Goal: Information Seeking & Learning: Check status

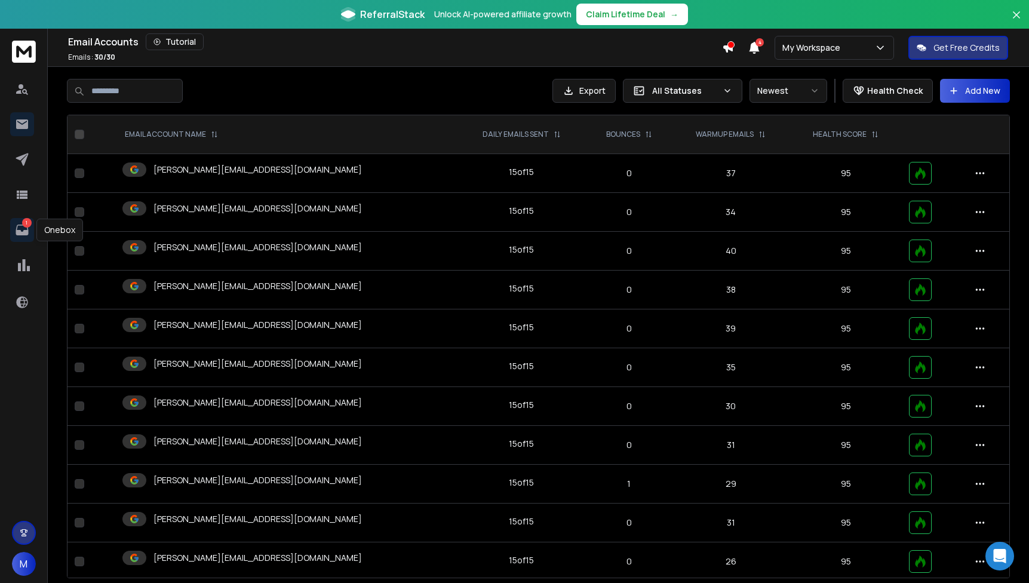
click at [27, 226] on p "1" at bounding box center [27, 223] width 10 height 10
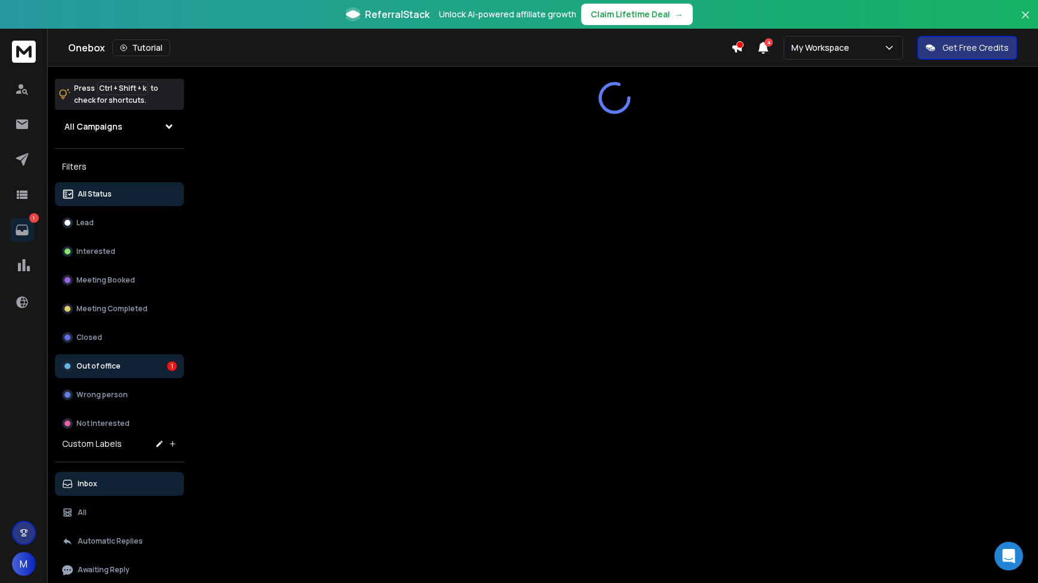
click at [109, 377] on button "Out of office 1" at bounding box center [119, 366] width 129 height 24
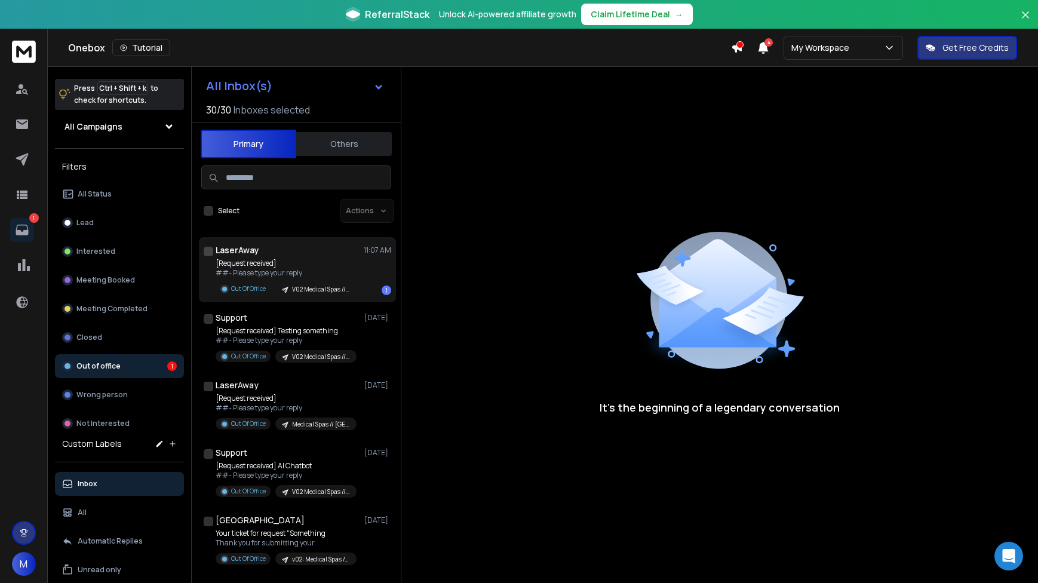
click at [315, 263] on p "[Request received]" at bounding box center [286, 264] width 141 height 10
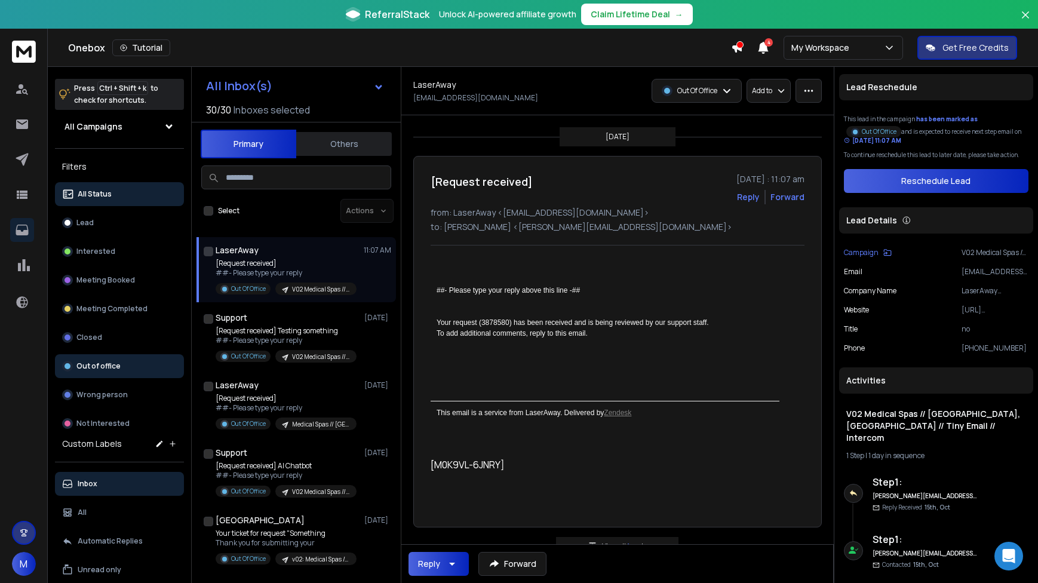
click at [110, 188] on div "All Status" at bounding box center [87, 194] width 50 height 12
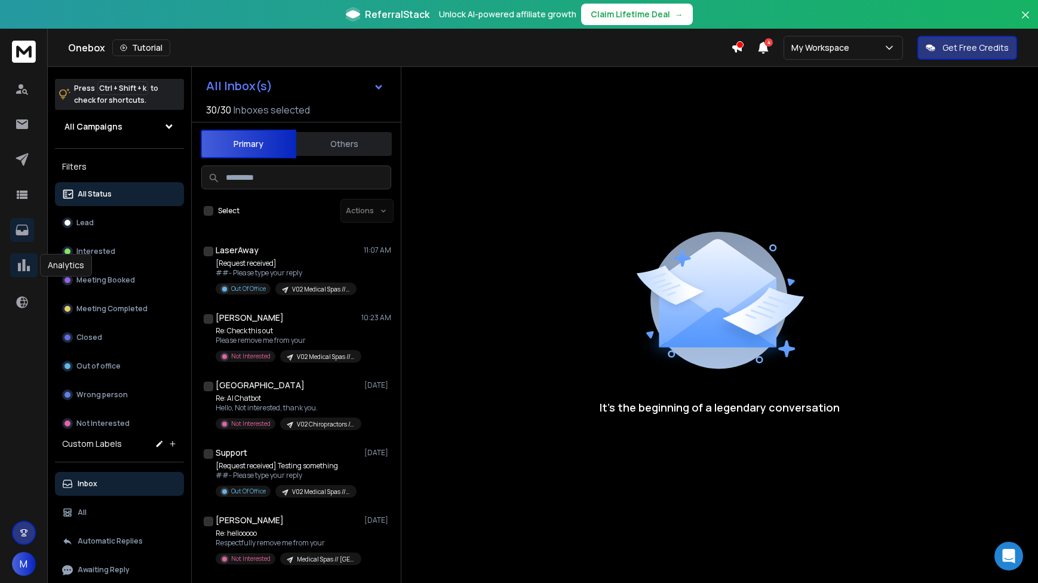
click at [34, 265] on link at bounding box center [23, 264] width 27 height 27
